Goal: Task Accomplishment & Management: Manage account settings

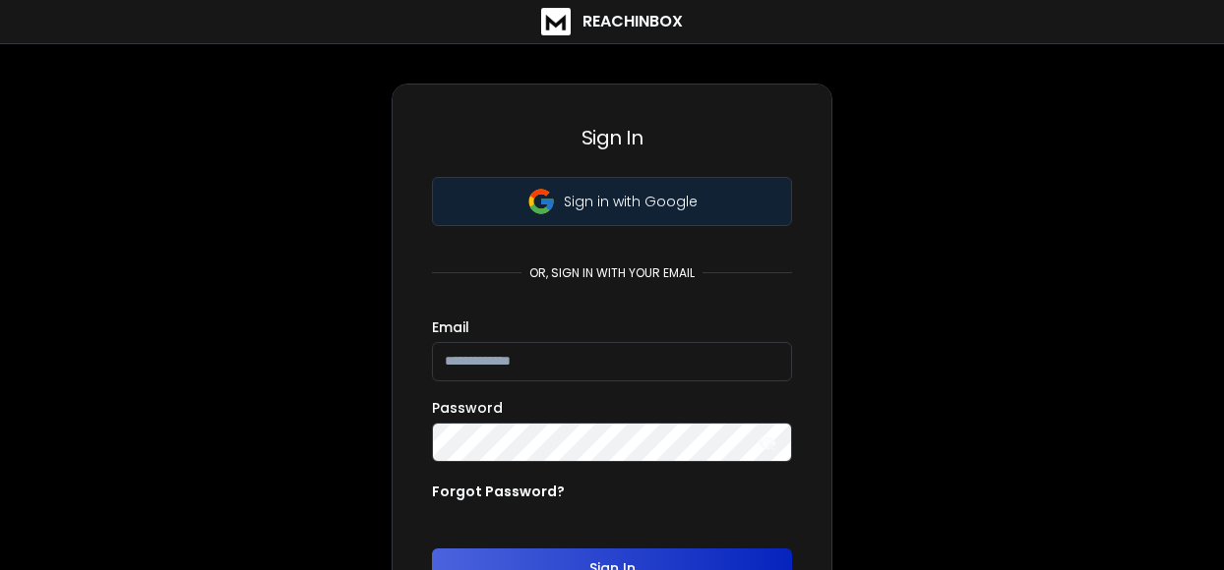
click at [602, 198] on p "Sign in with Google" at bounding box center [631, 202] width 134 height 20
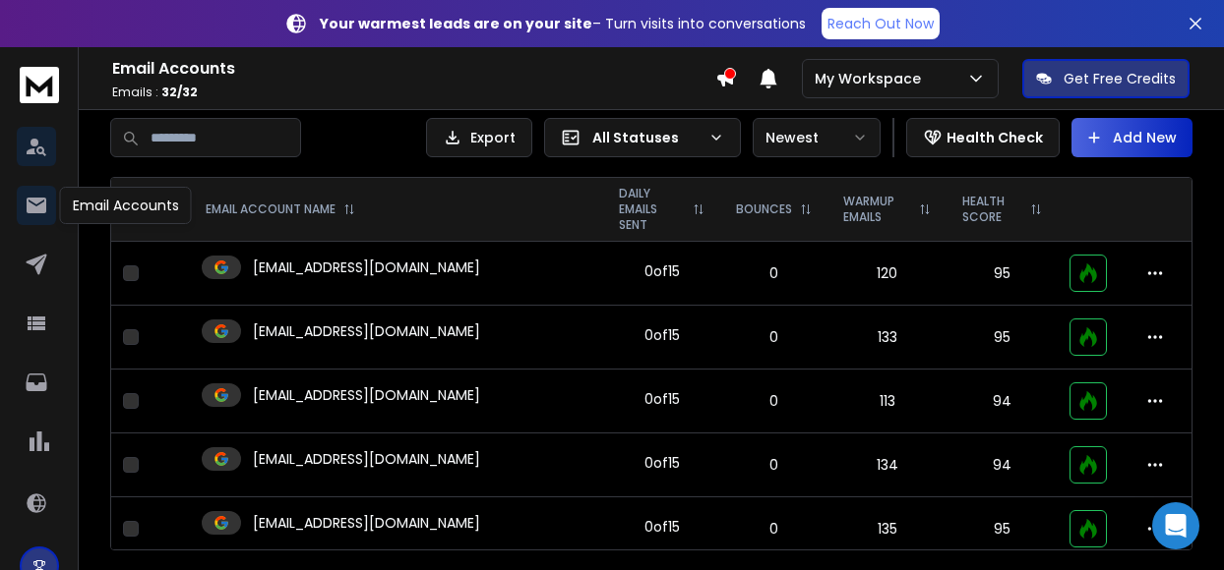
scroll to position [47, 0]
click at [46, 91] on img at bounding box center [39, 85] width 39 height 36
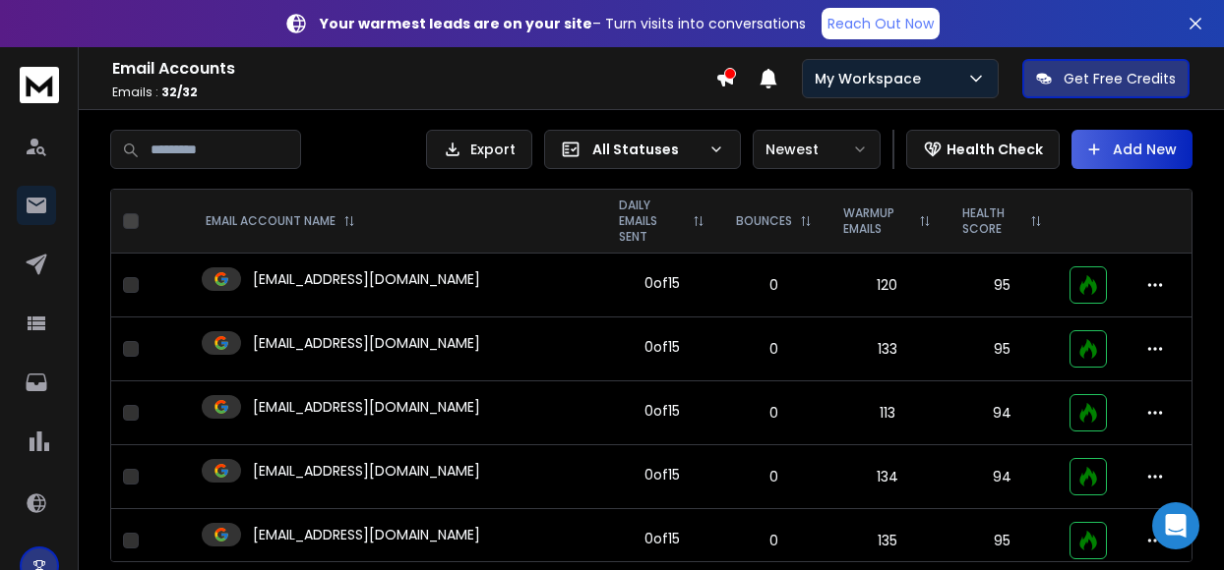
scroll to position [0, 0]
click at [1190, 20] on icon at bounding box center [1195, 24] width 12 height 12
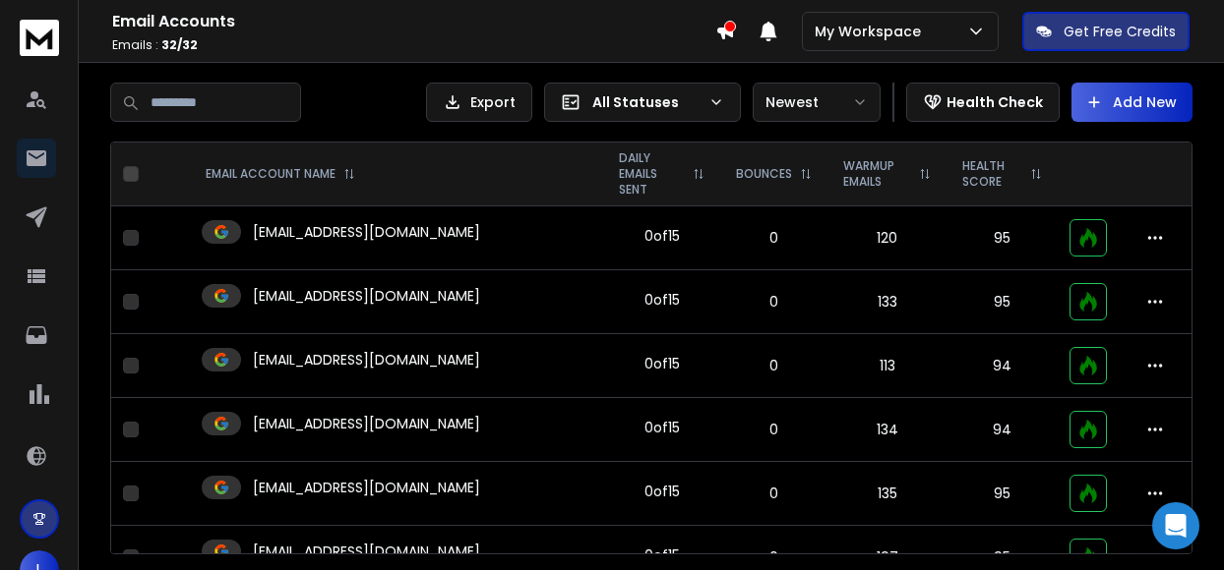
click at [40, 44] on img at bounding box center [39, 38] width 39 height 36
click at [725, 34] on icon at bounding box center [725, 32] width 16 height 16
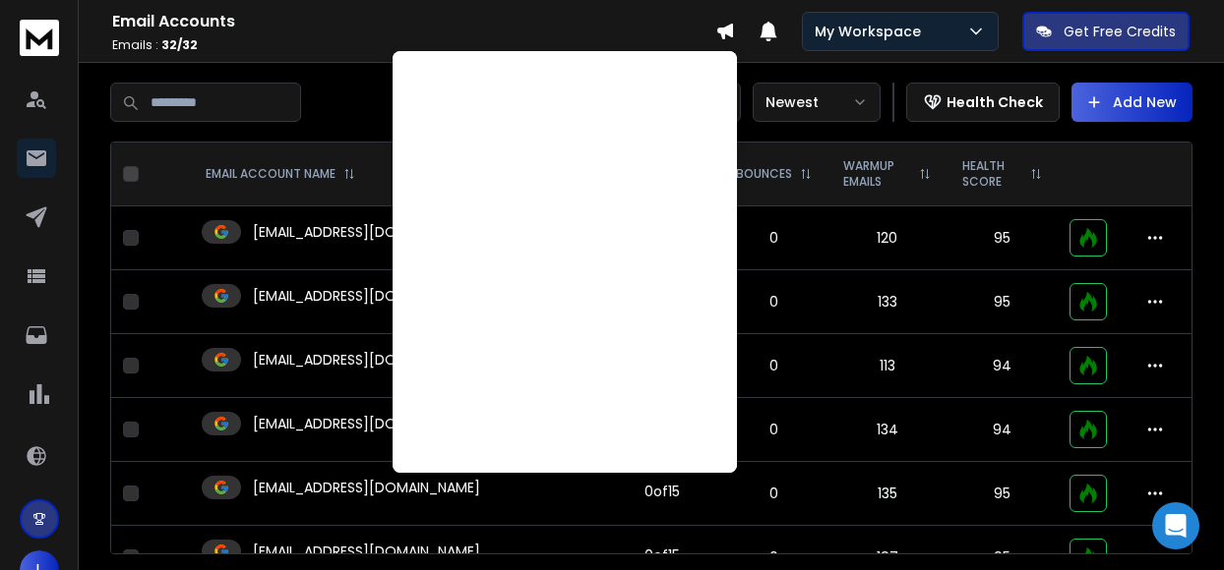
click at [989, 35] on button "My Workspace" at bounding box center [900, 31] width 197 height 39
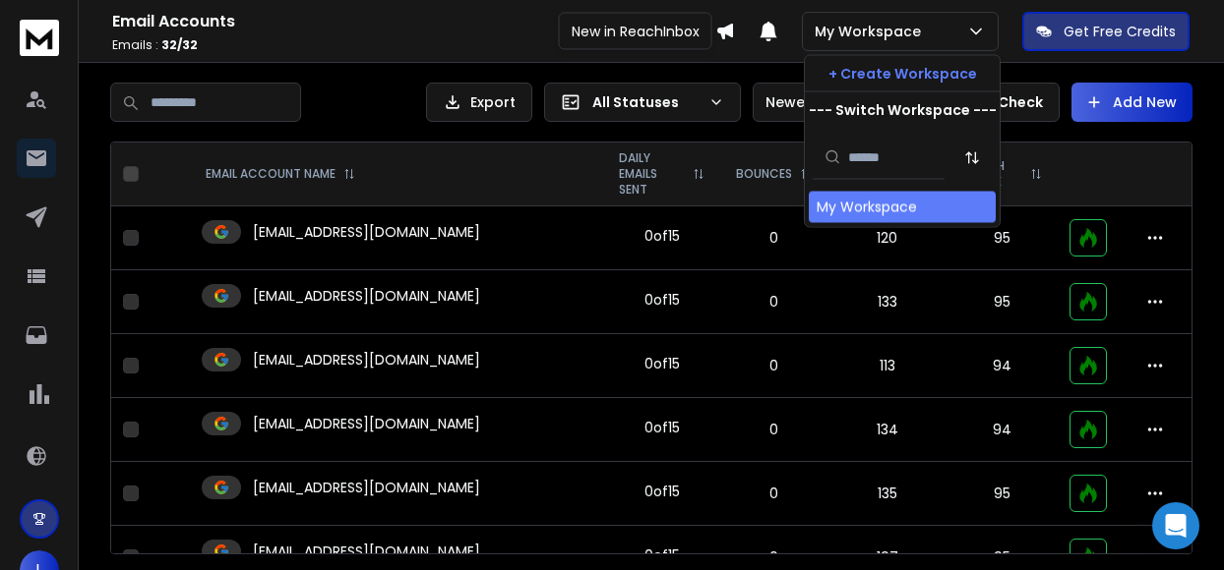
click at [589, 30] on div "New in ReachInbox" at bounding box center [635, 31] width 153 height 37
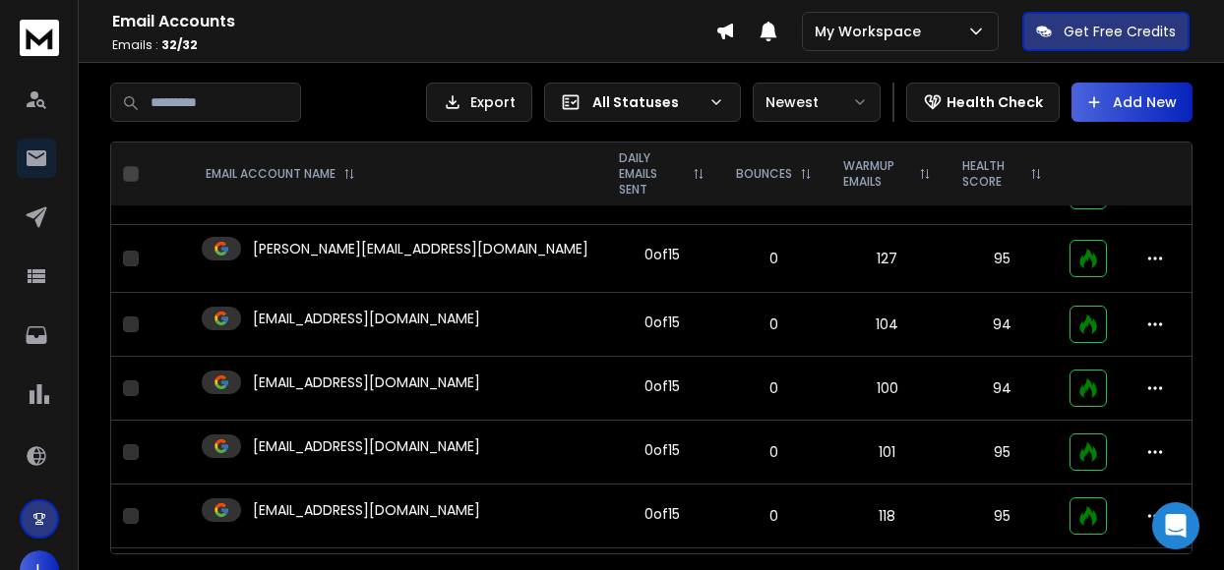
scroll to position [1589, 0]
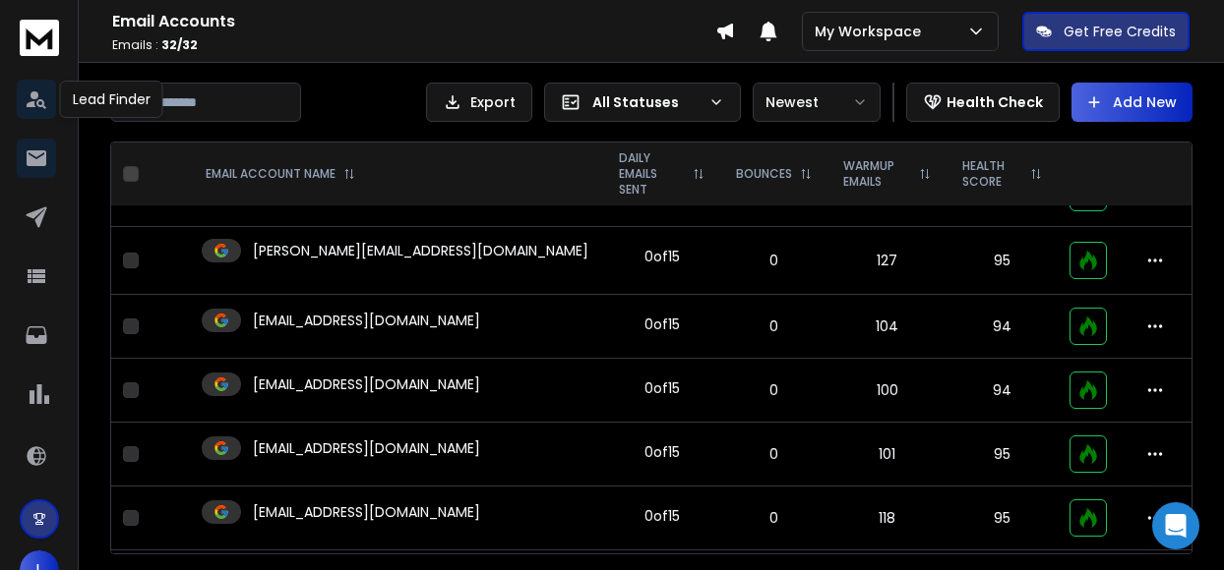
click at [37, 98] on icon at bounding box center [37, 100] width 24 height 24
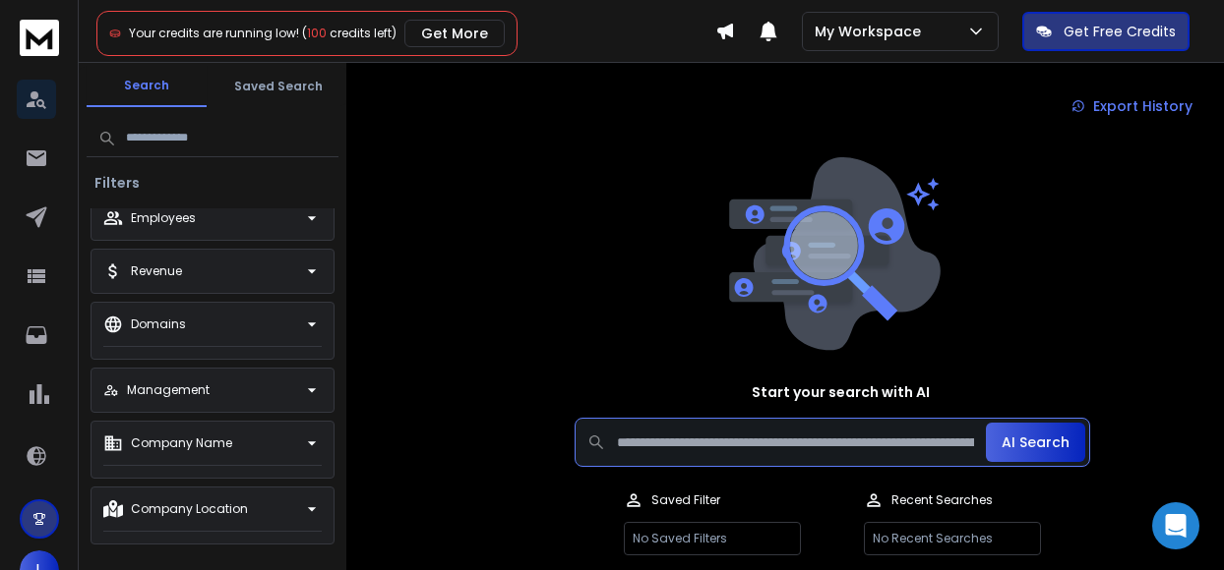
scroll to position [251, 0]
click at [219, 391] on div "Management" at bounding box center [212, 391] width 218 height 20
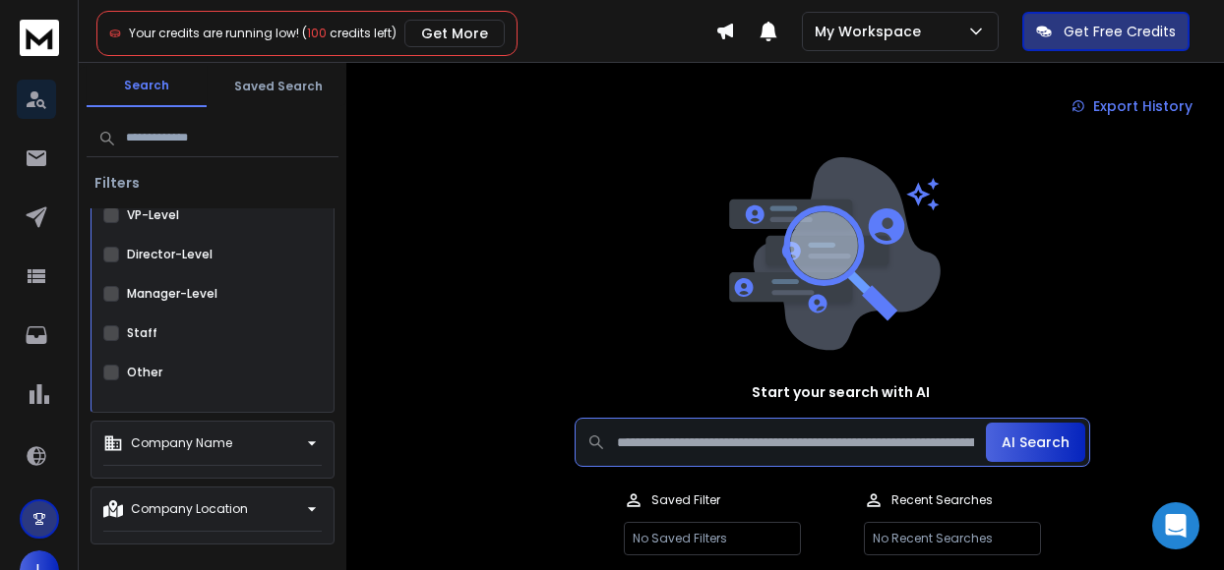
scroll to position [510, 0]
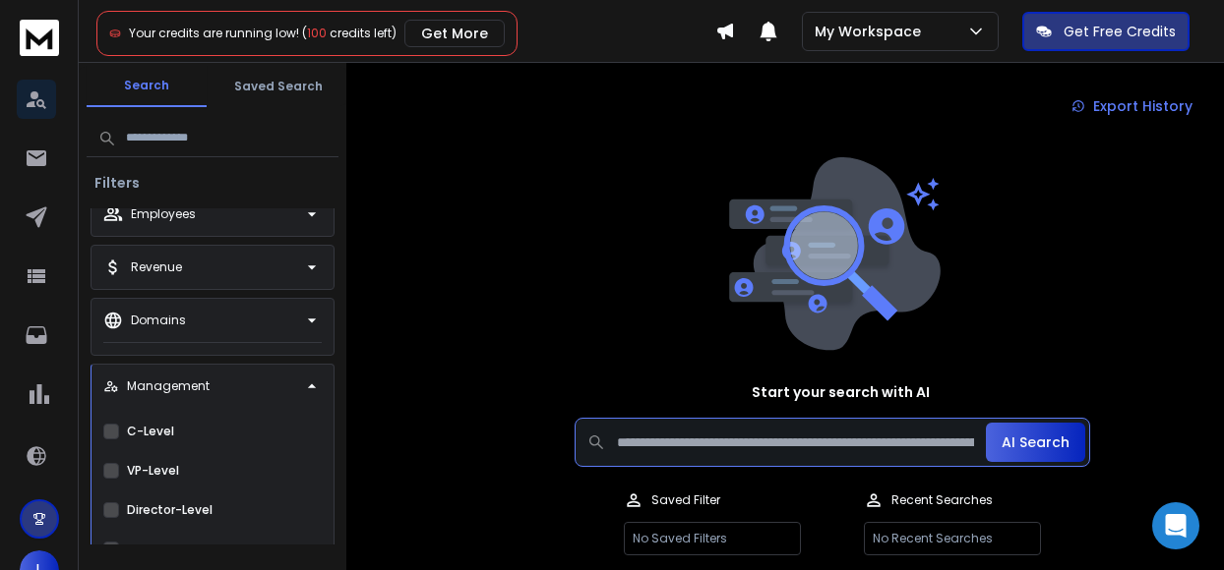
click at [302, 393] on icon at bounding box center [312, 387] width 20 height 20
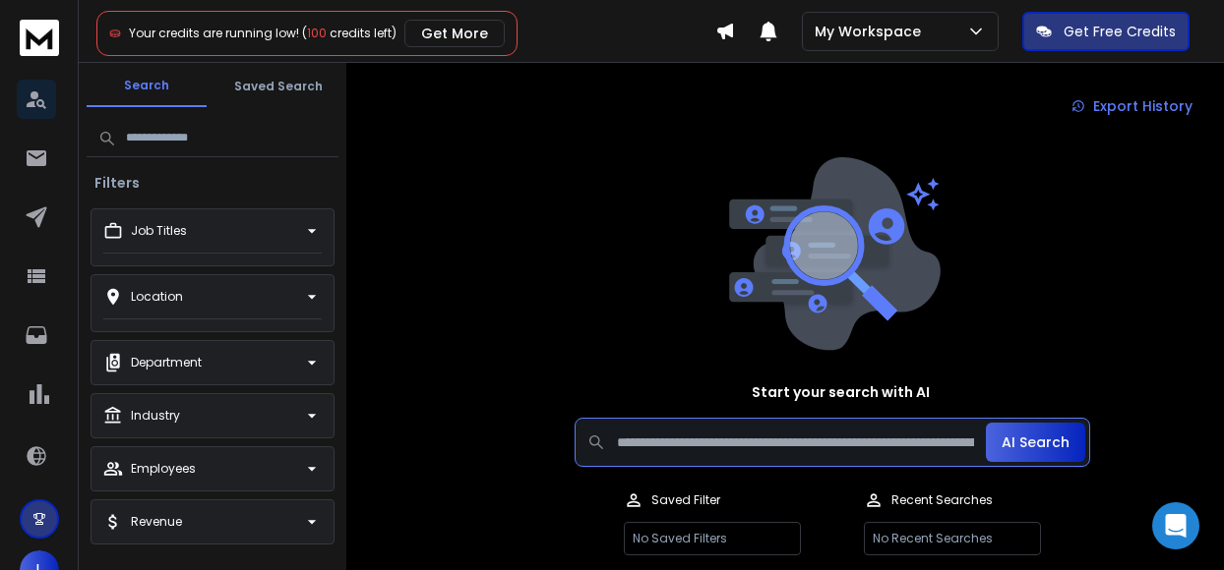
scroll to position [0, 0]
click at [218, 376] on div "Department" at bounding box center [212, 362] width 244 height 45
click at [228, 367] on div "Department" at bounding box center [212, 363] width 218 height 20
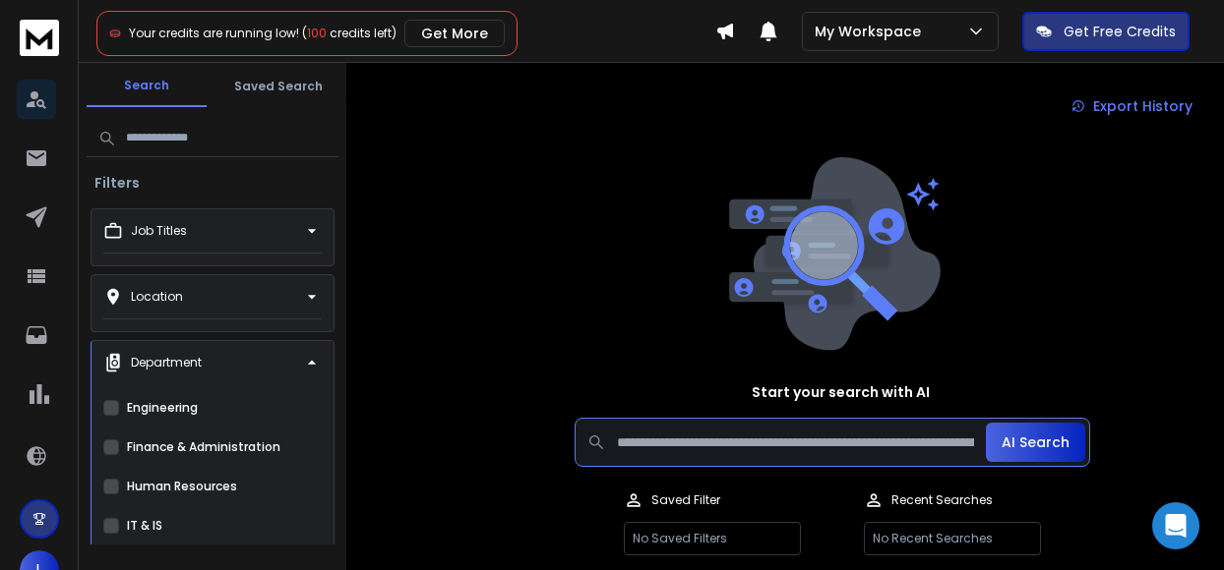
click at [228, 367] on div "Department" at bounding box center [212, 363] width 218 height 20
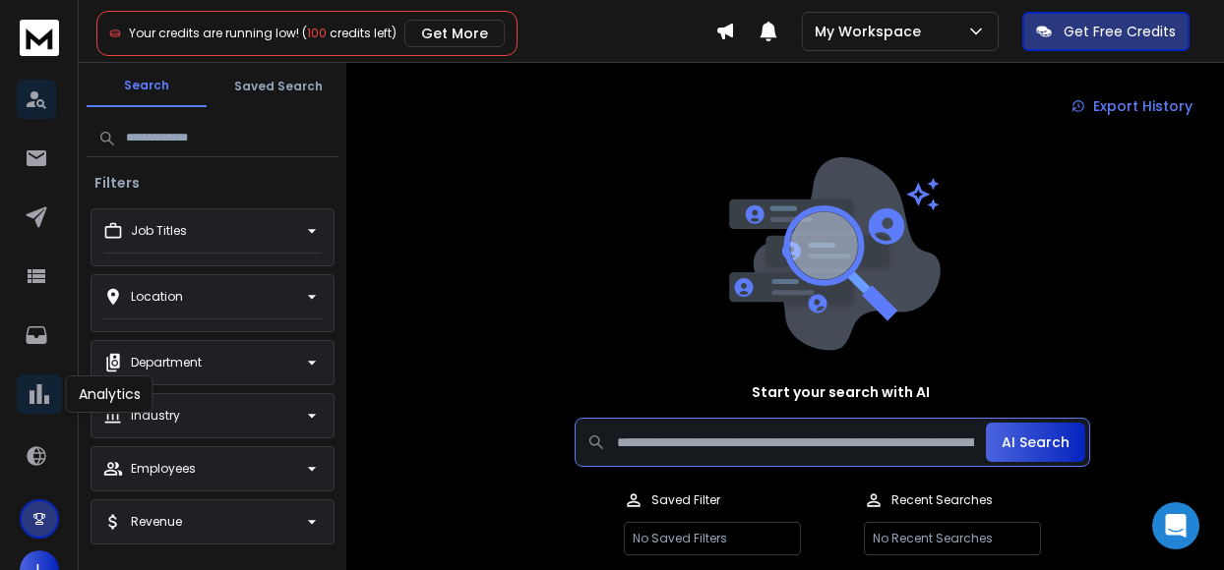
click at [41, 400] on icon at bounding box center [40, 395] width 20 height 20
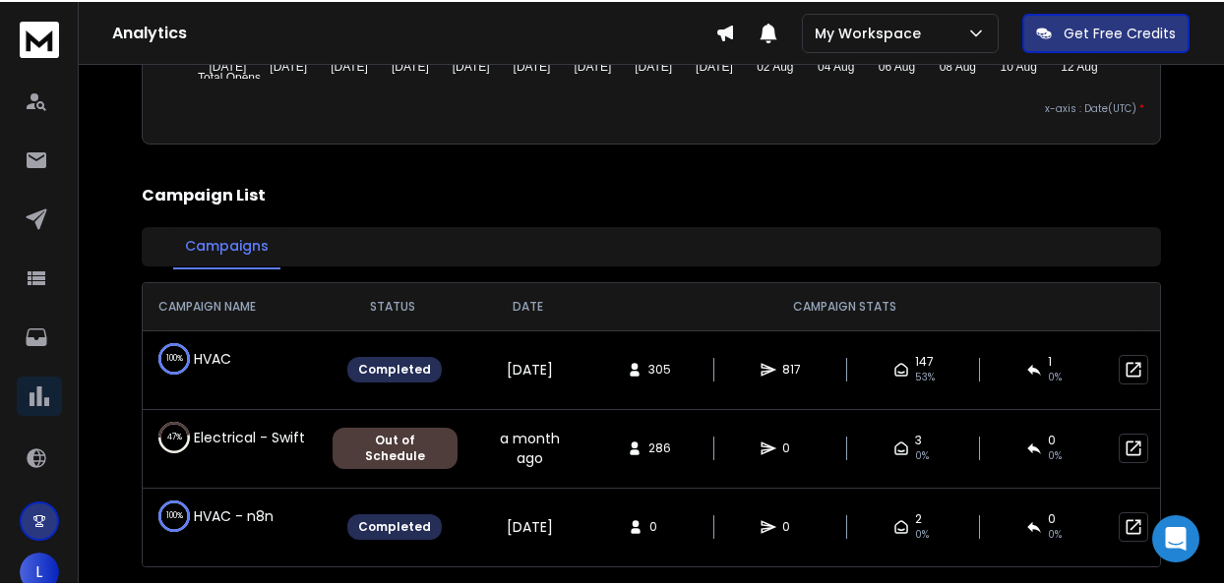
scroll to position [679, 0]
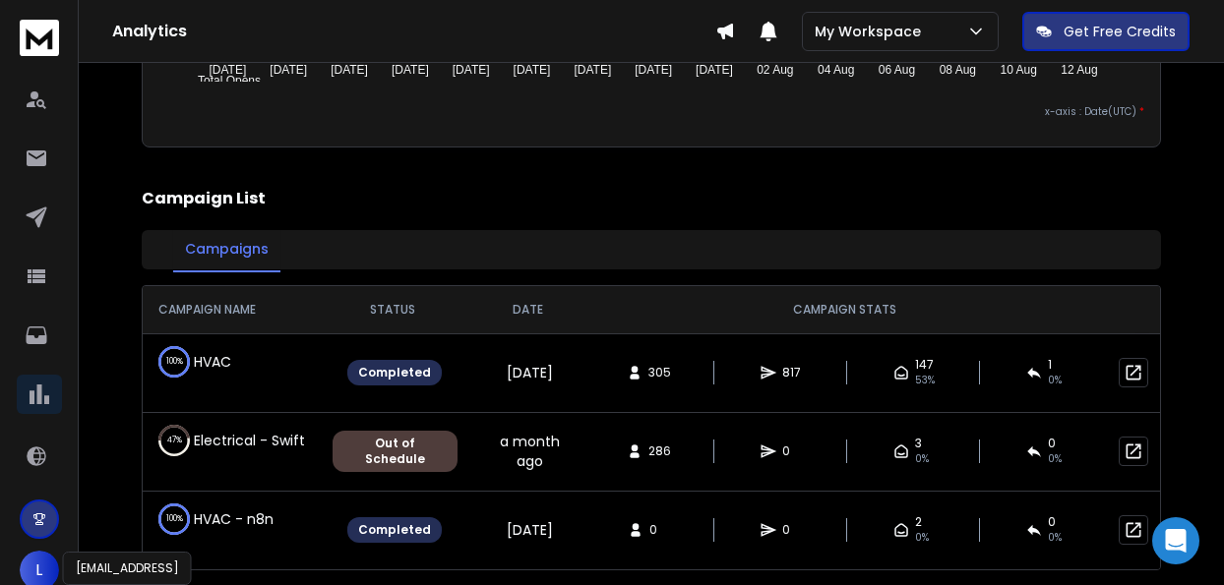
click at [35, 567] on span "L" at bounding box center [39, 570] width 39 height 39
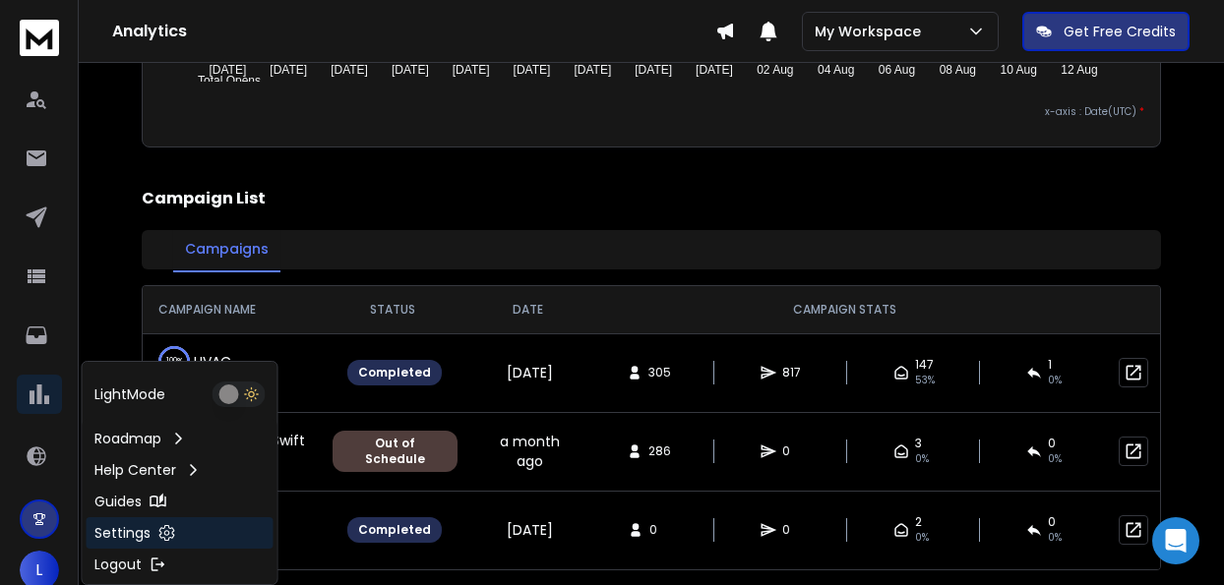
click at [116, 532] on p "Settings" at bounding box center [122, 533] width 56 height 20
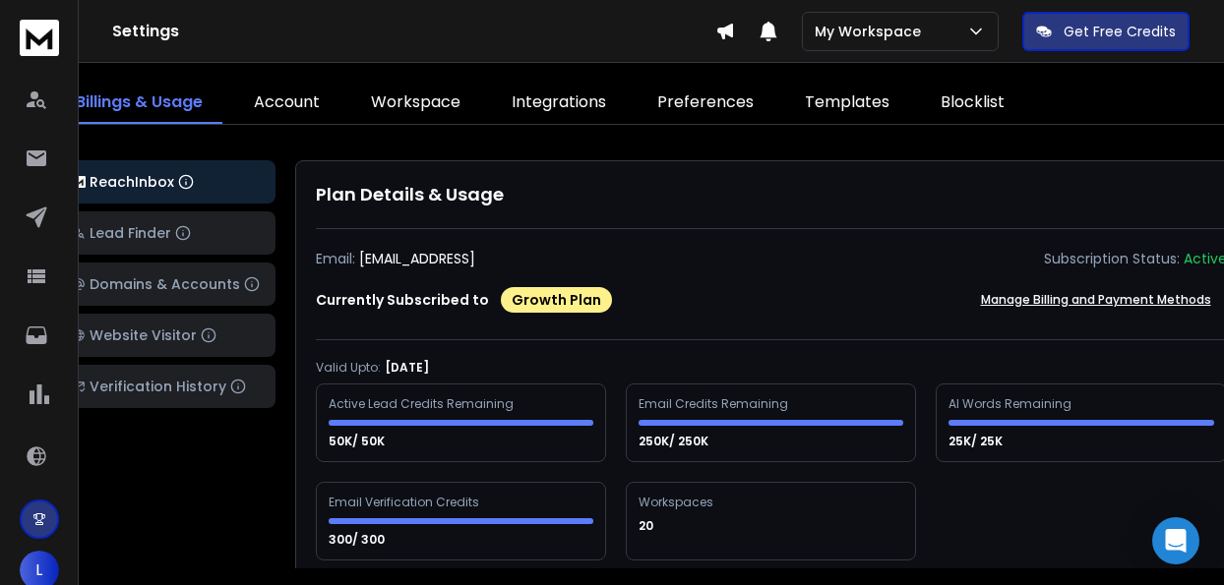
click at [293, 105] on link "Account" at bounding box center [286, 103] width 105 height 41
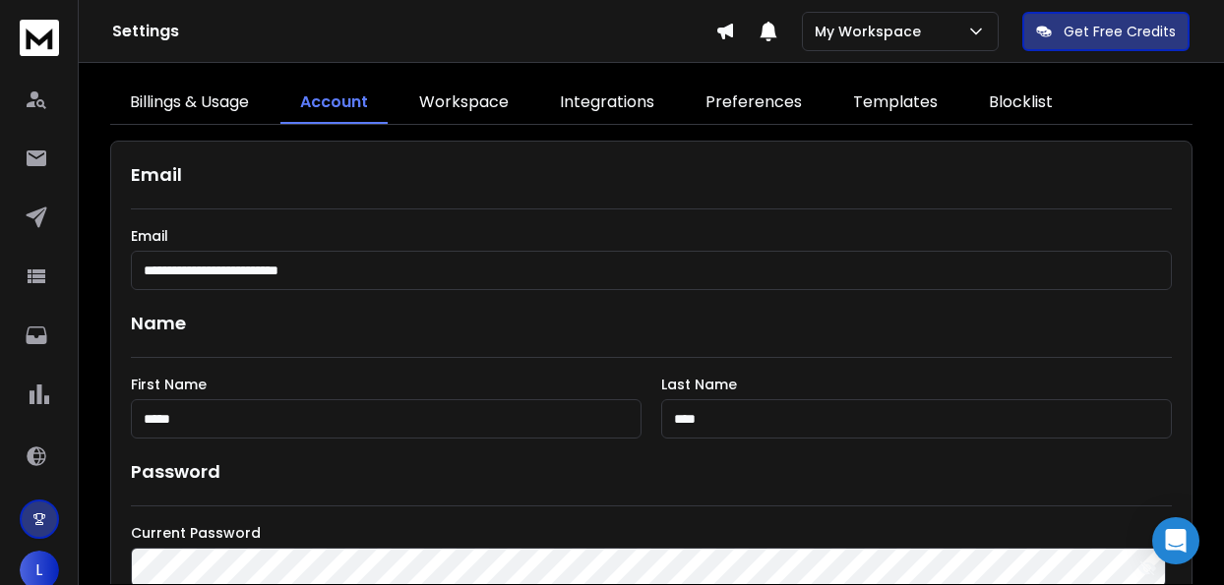
click at [219, 100] on link "Billings & Usage" at bounding box center [189, 103] width 158 height 41
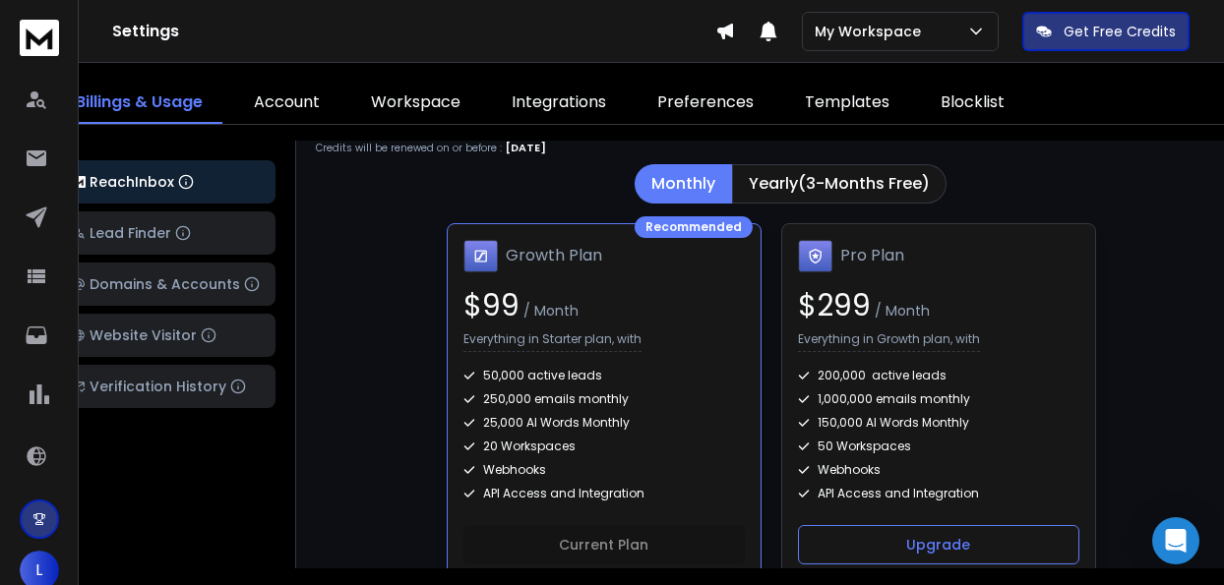
scroll to position [423, 0]
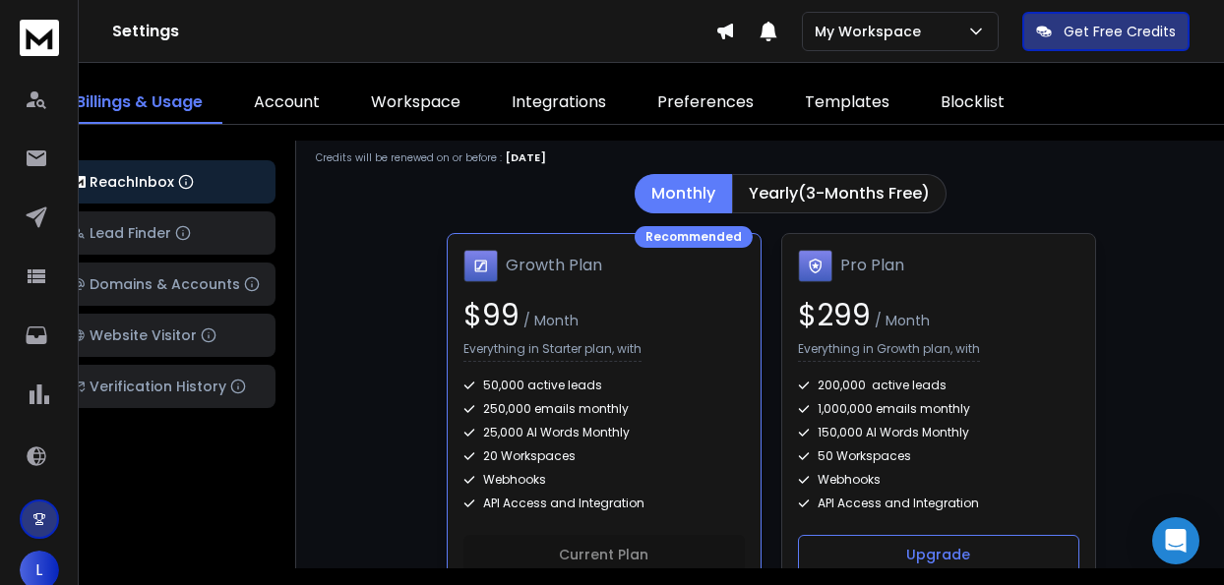
click at [295, 102] on link "Account" at bounding box center [286, 103] width 105 height 41
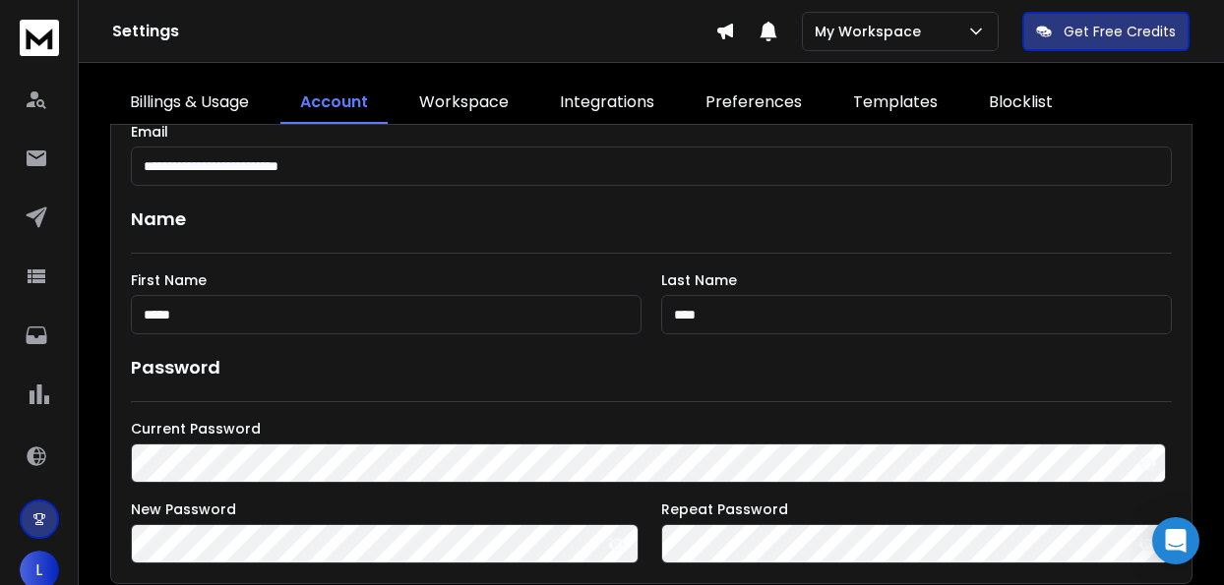
scroll to position [123, 0]
click at [499, 102] on link "Workspace" at bounding box center [463, 103] width 129 height 41
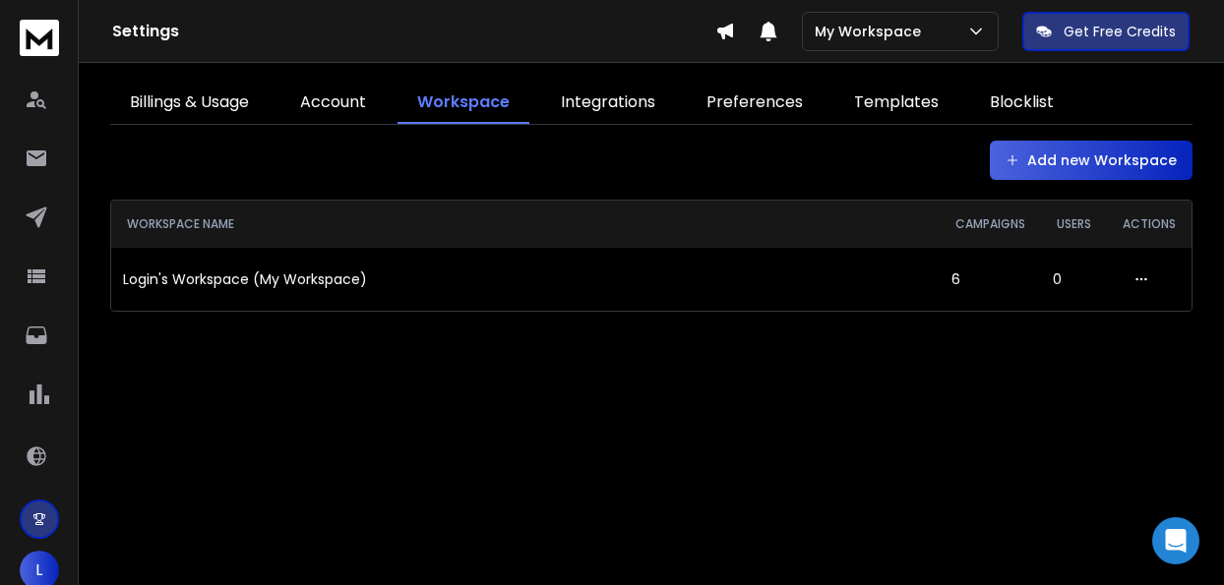
click at [617, 94] on link "Integrations" at bounding box center [608, 103] width 134 height 41
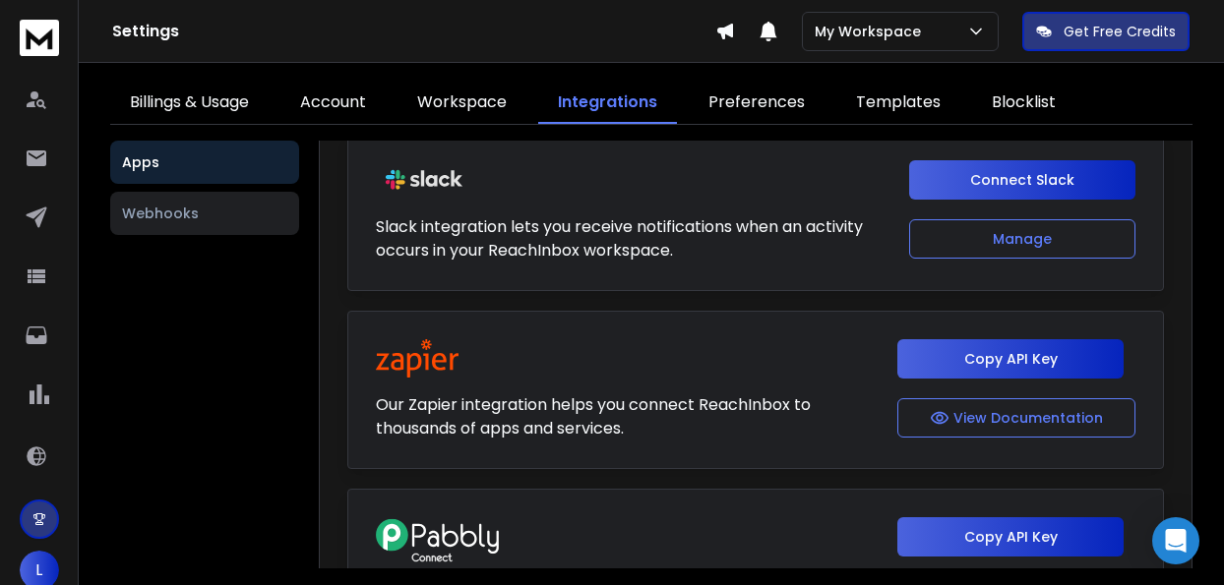
scroll to position [143, 0]
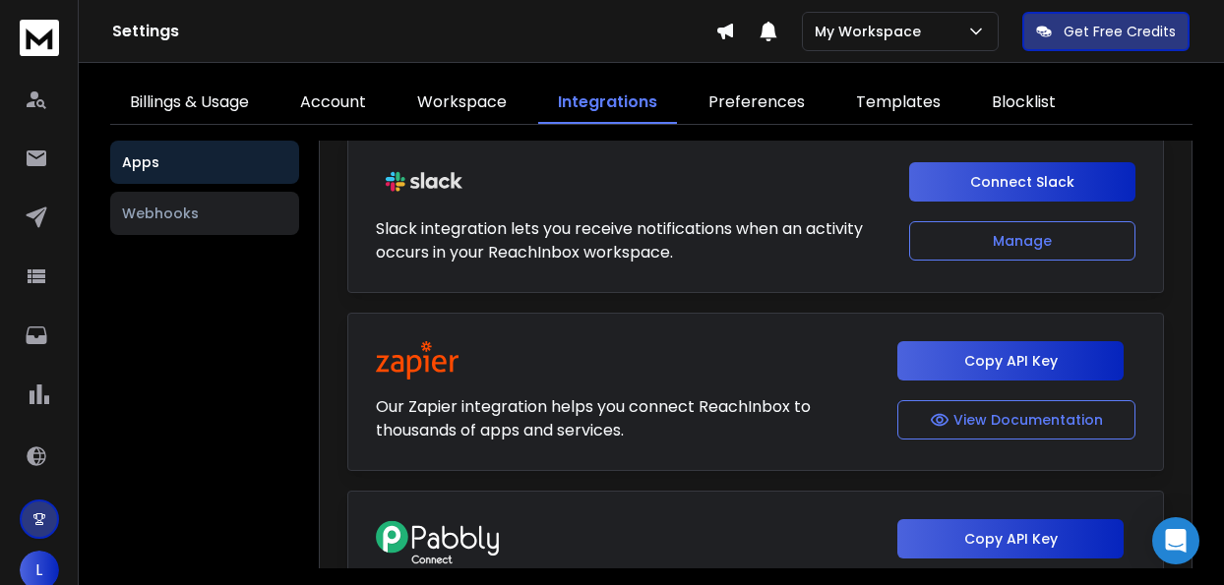
click at [793, 100] on link "Preferences" at bounding box center [756, 103] width 136 height 41
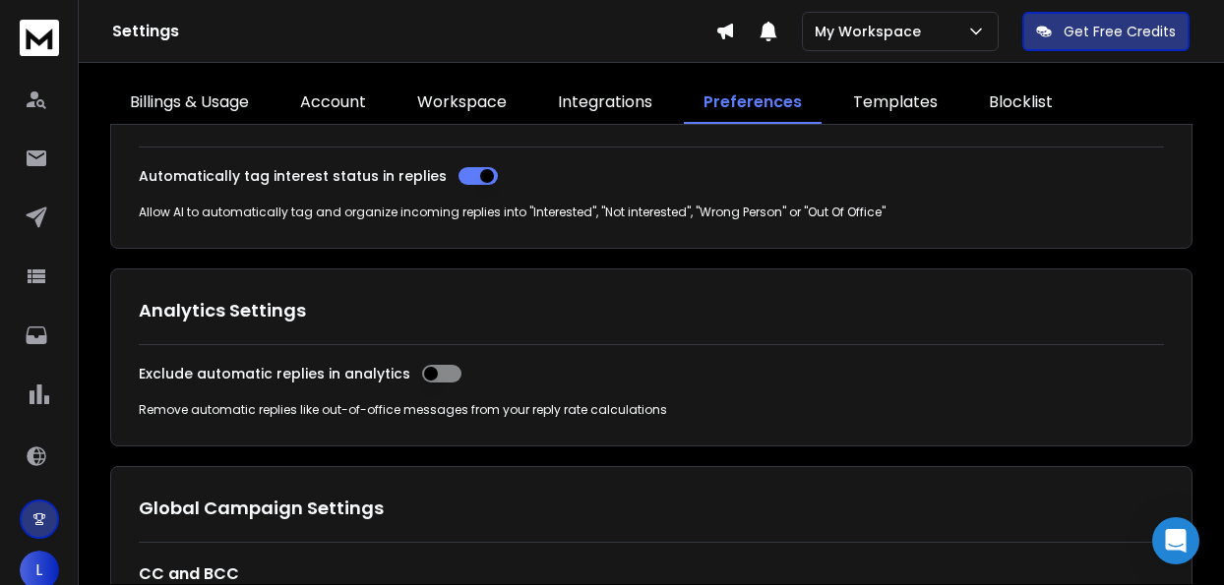
scroll to position [500, 0]
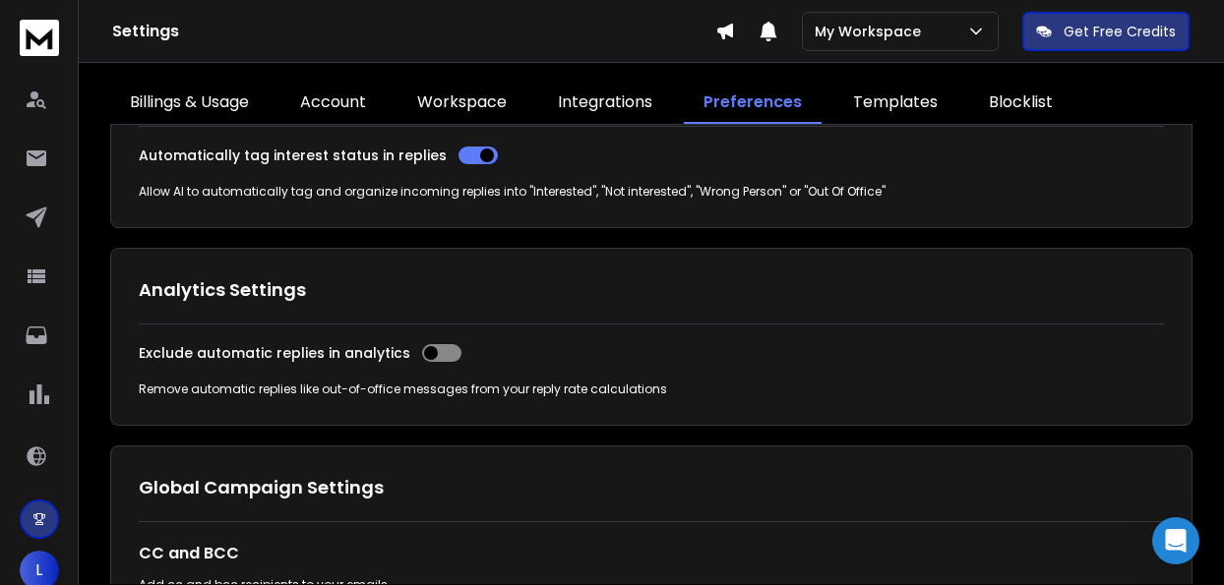
click at [871, 88] on link "Templates" at bounding box center [895, 103] width 124 height 41
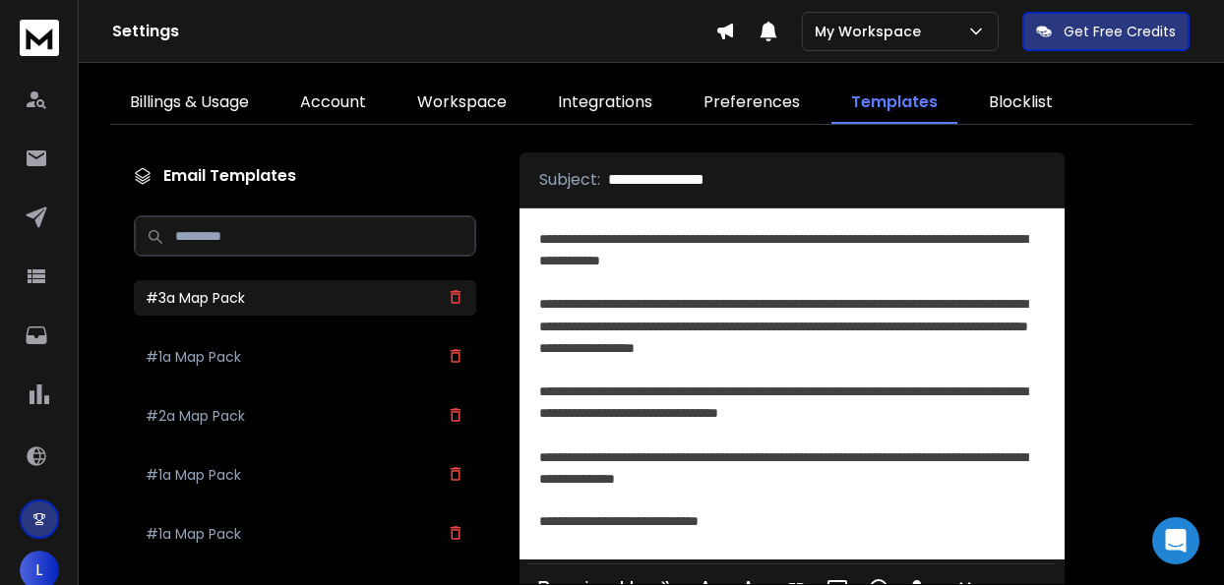
click at [181, 98] on link "Billings & Usage" at bounding box center [189, 103] width 158 height 41
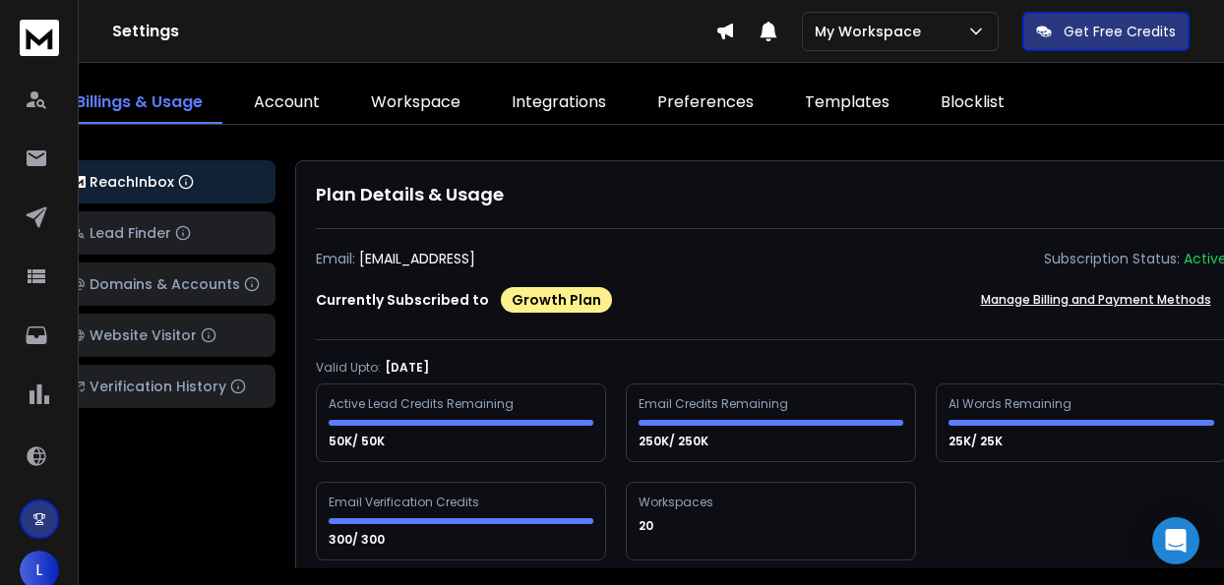
click at [1051, 302] on p "Manage Billing and Payment Methods" at bounding box center [1096, 300] width 230 height 16
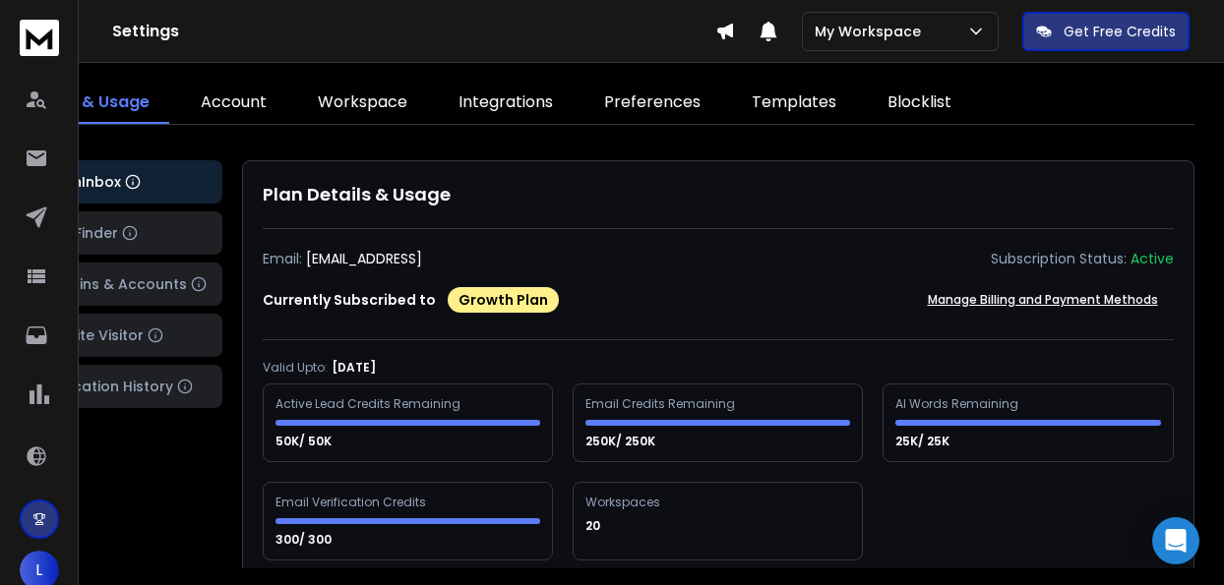
scroll to position [0, 48]
